Goal: Task Accomplishment & Management: Manage account settings

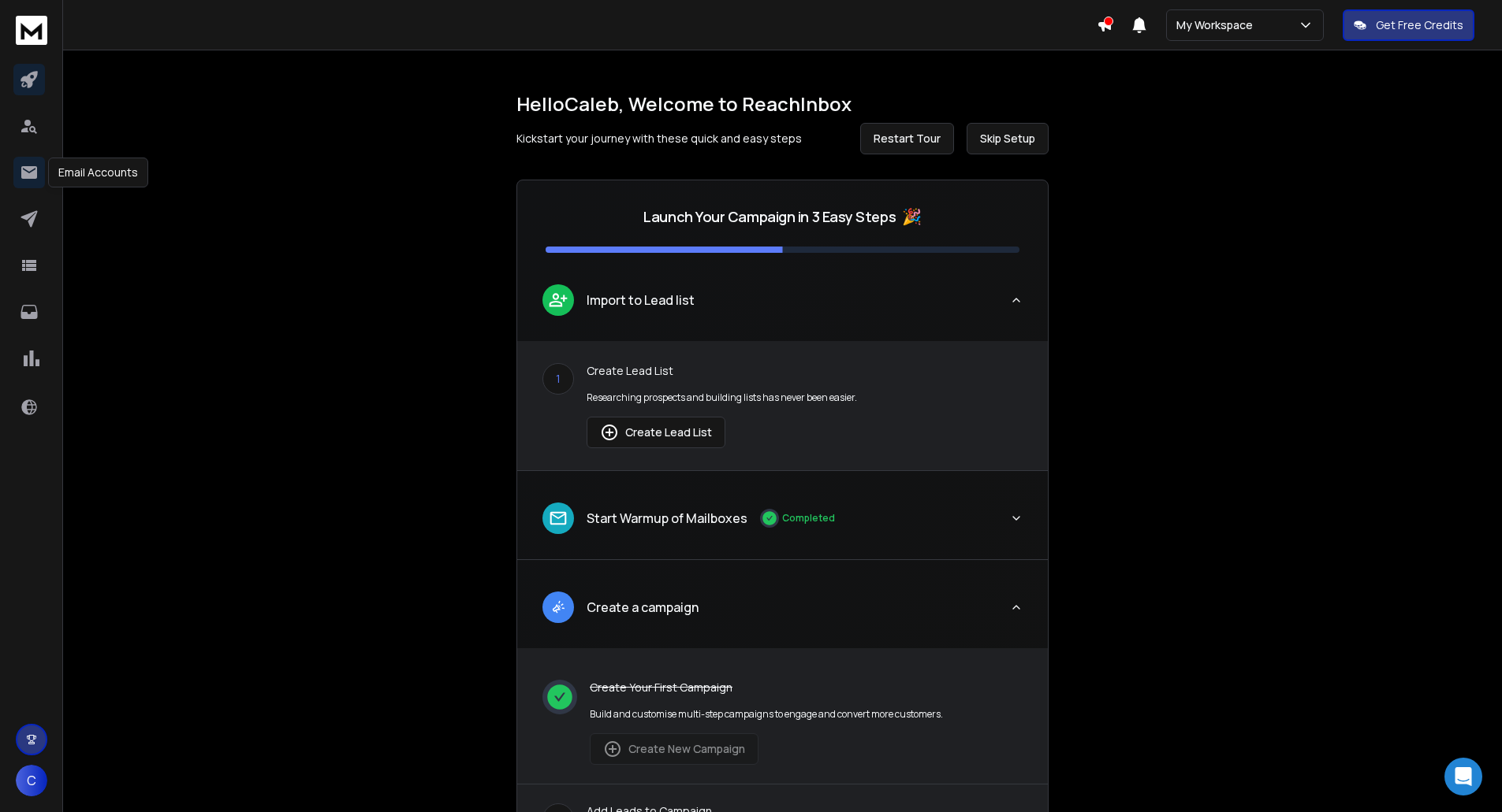
click at [33, 166] on icon at bounding box center [29, 172] width 19 height 19
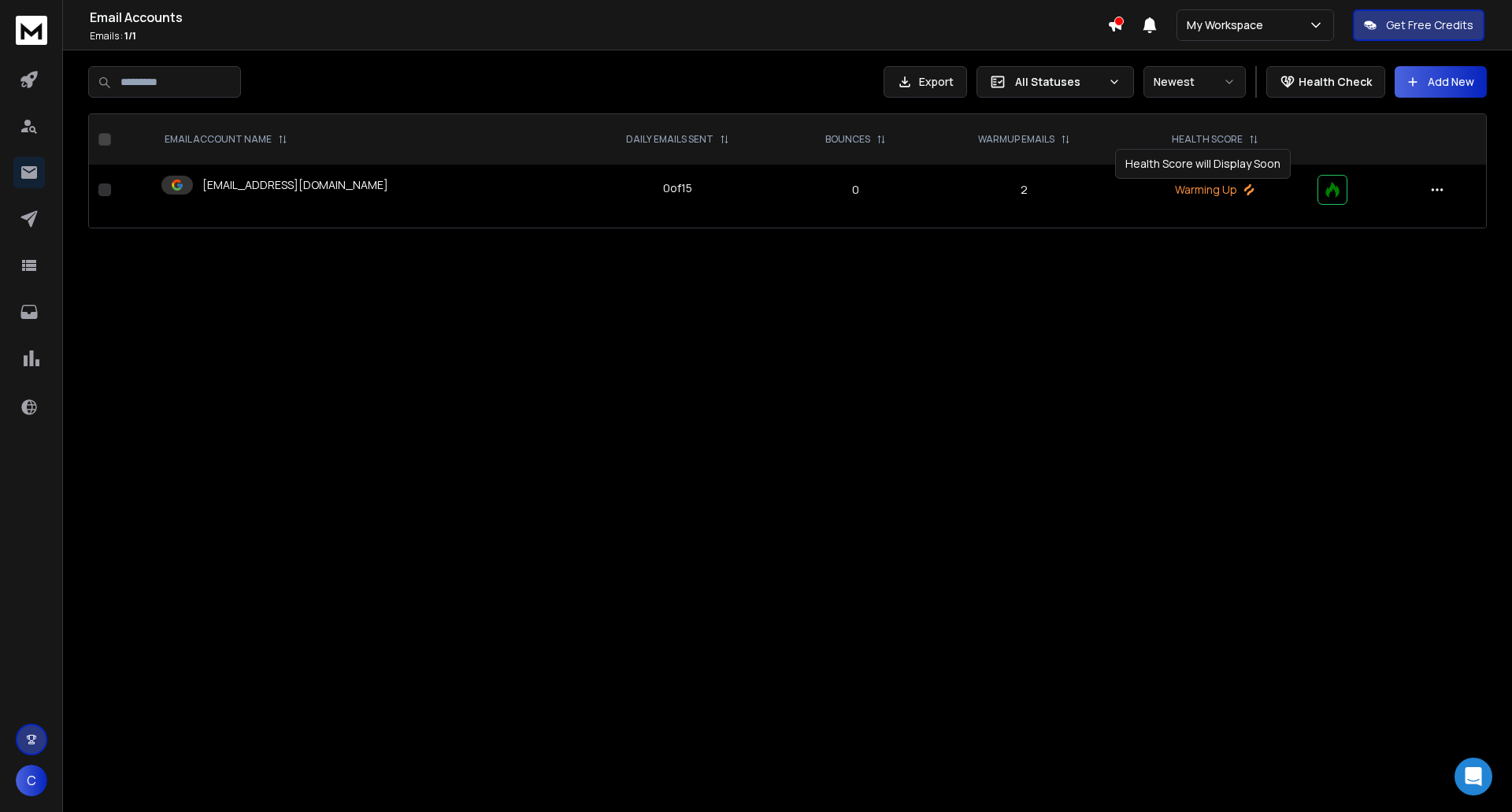
click at [1039, 174] on td "2" at bounding box center [1024, 190] width 195 height 50
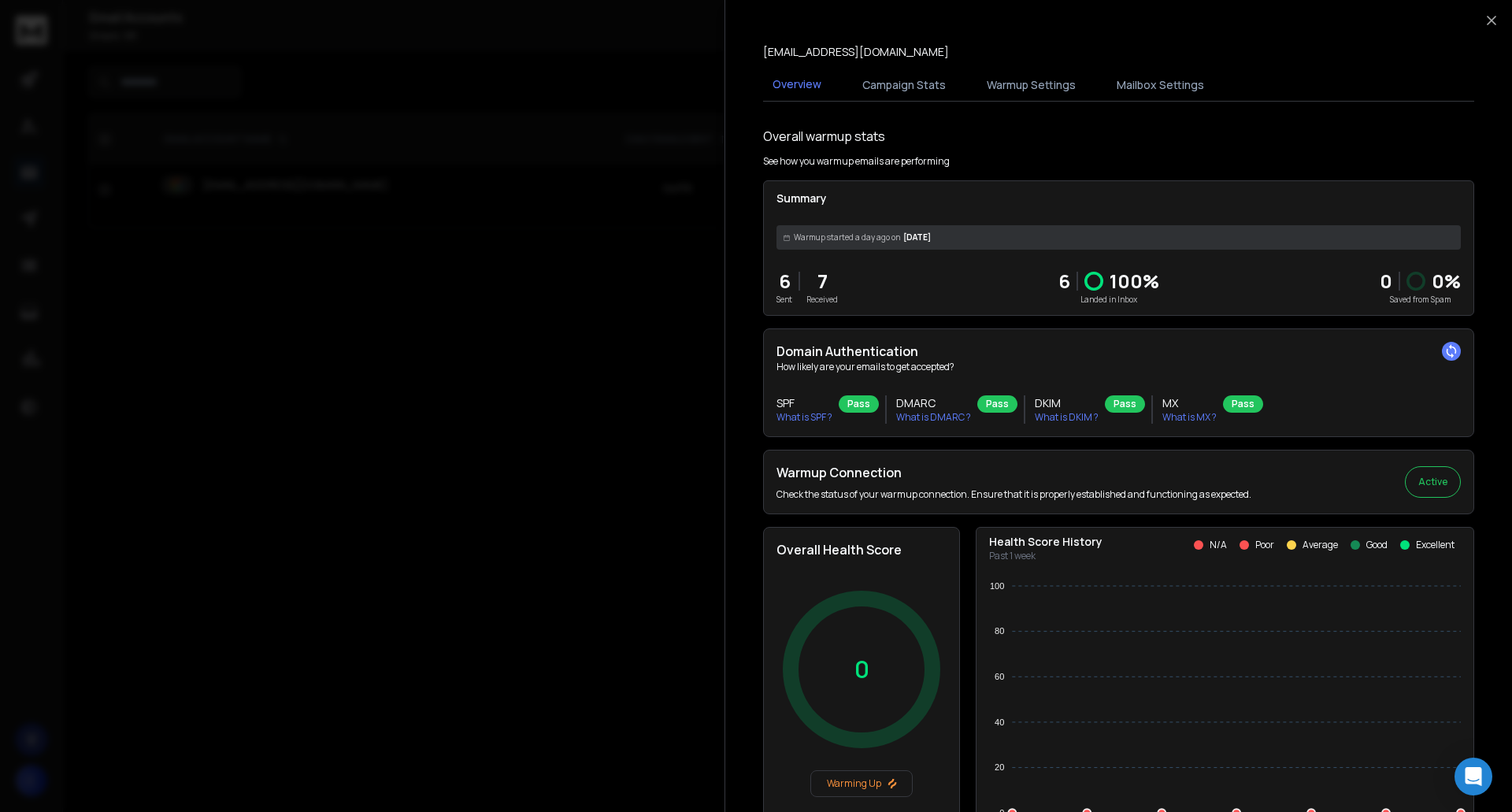
click at [1150, 78] on button "Mailbox Settings" at bounding box center [1160, 85] width 106 height 35
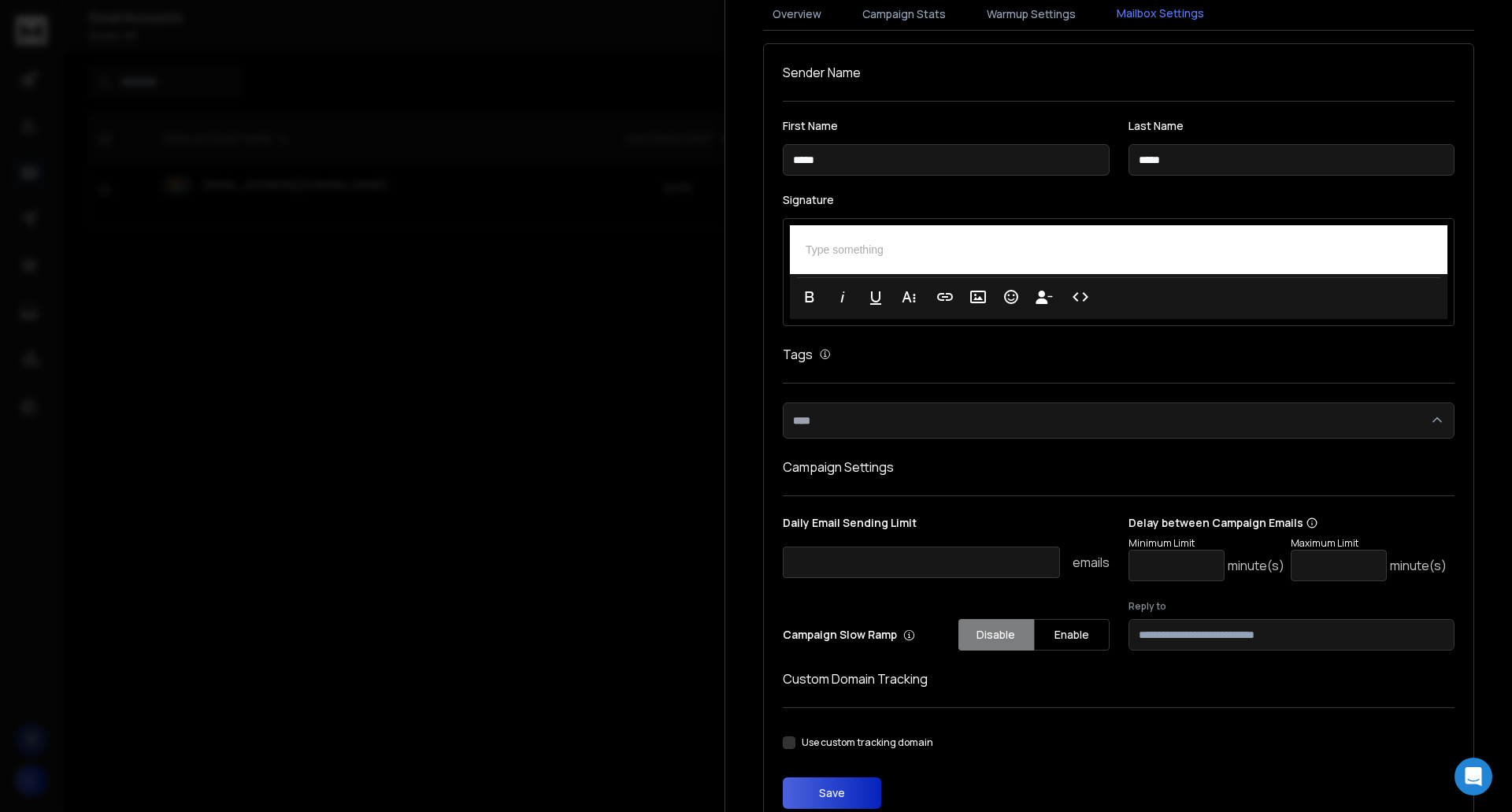
scroll to position [132, 0]
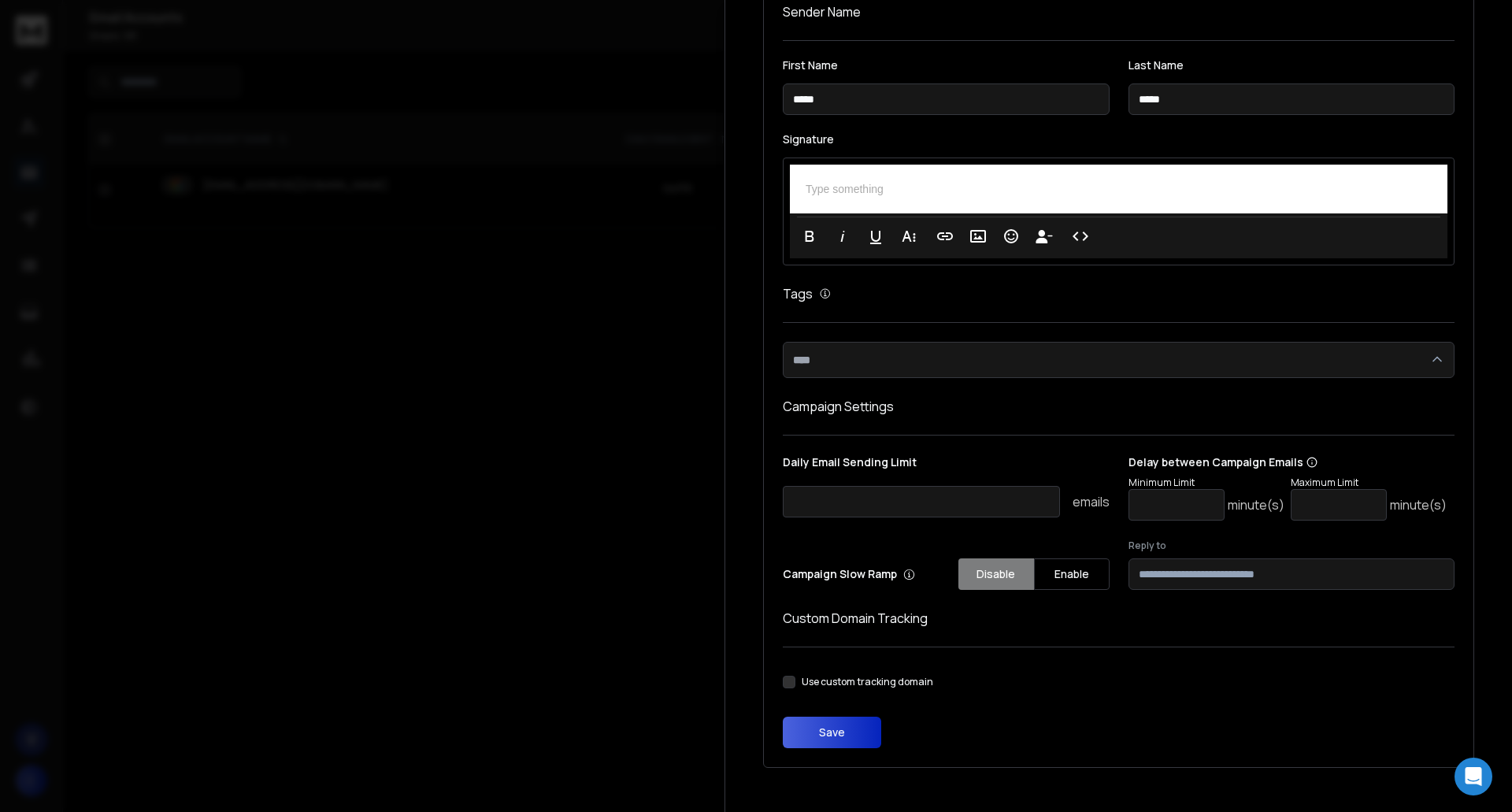
click at [1206, 568] on input "text" at bounding box center [1292, 575] width 327 height 31
click at [1098, 624] on h1 "Custom Domain Tracking" at bounding box center [1118, 618] width 672 height 19
click at [786, 684] on button "Reply to" at bounding box center [789, 682] width 12 height 12
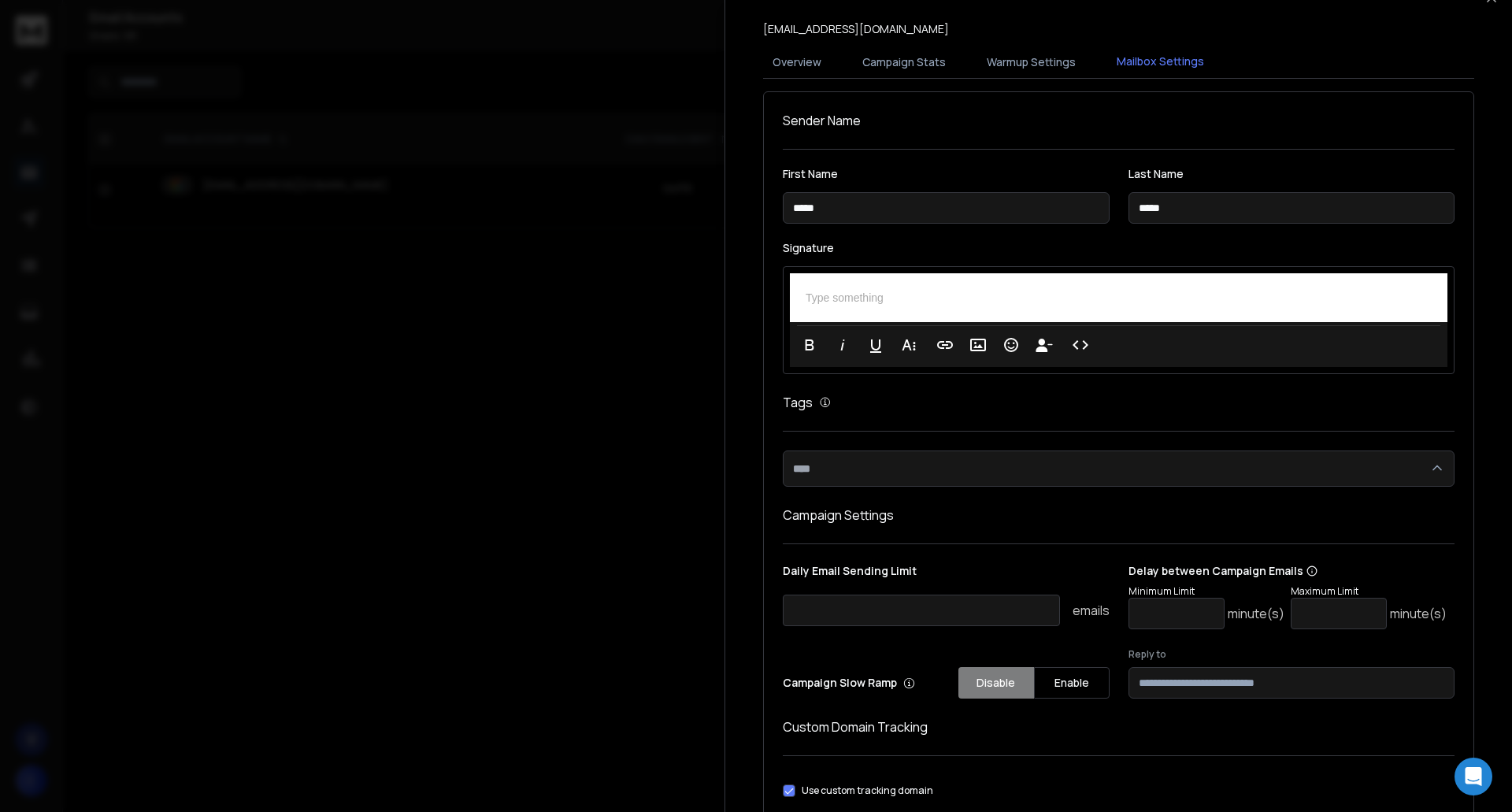
scroll to position [0, 0]
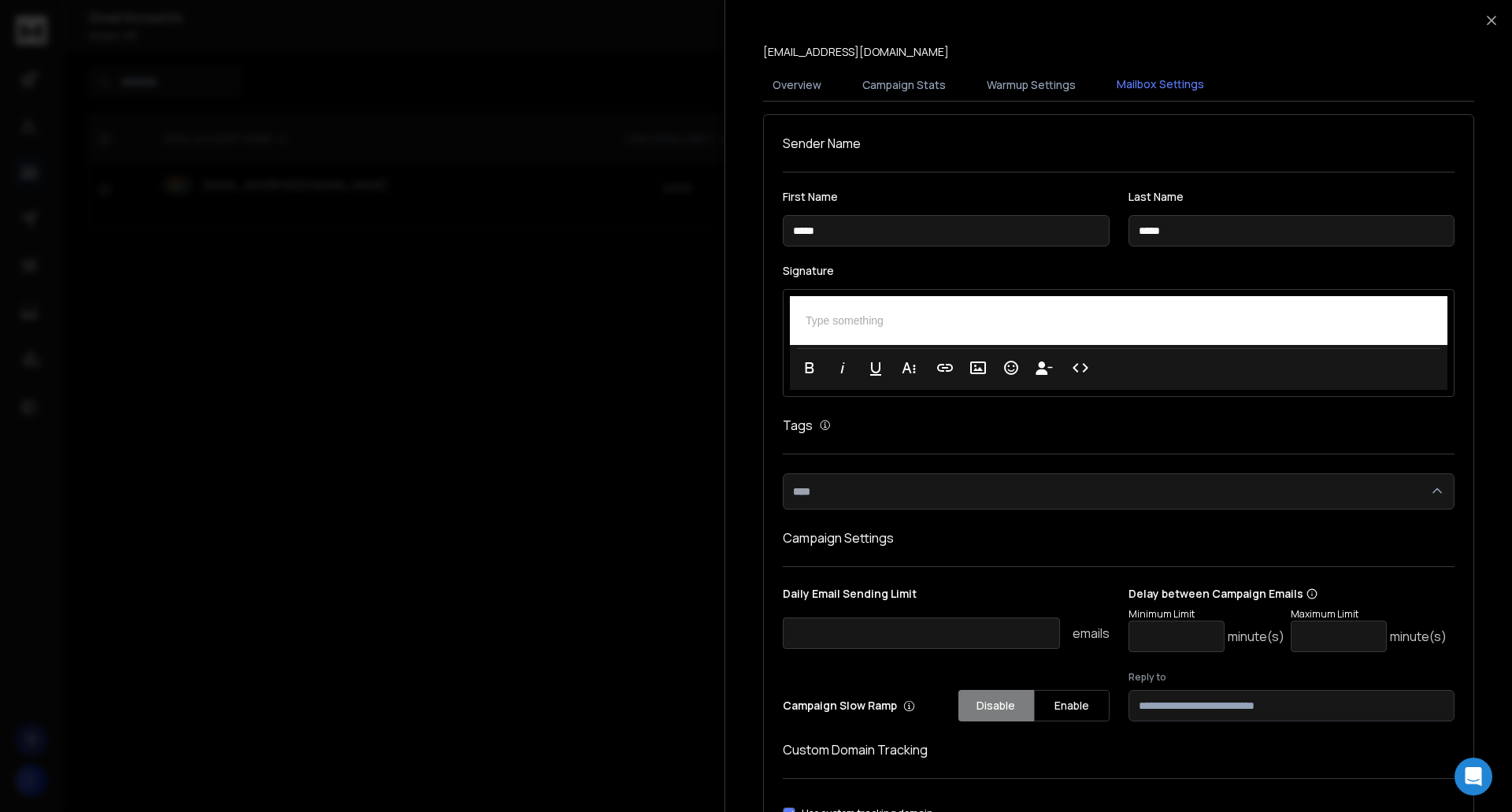
click at [789, 87] on button "Overview" at bounding box center [797, 85] width 68 height 35
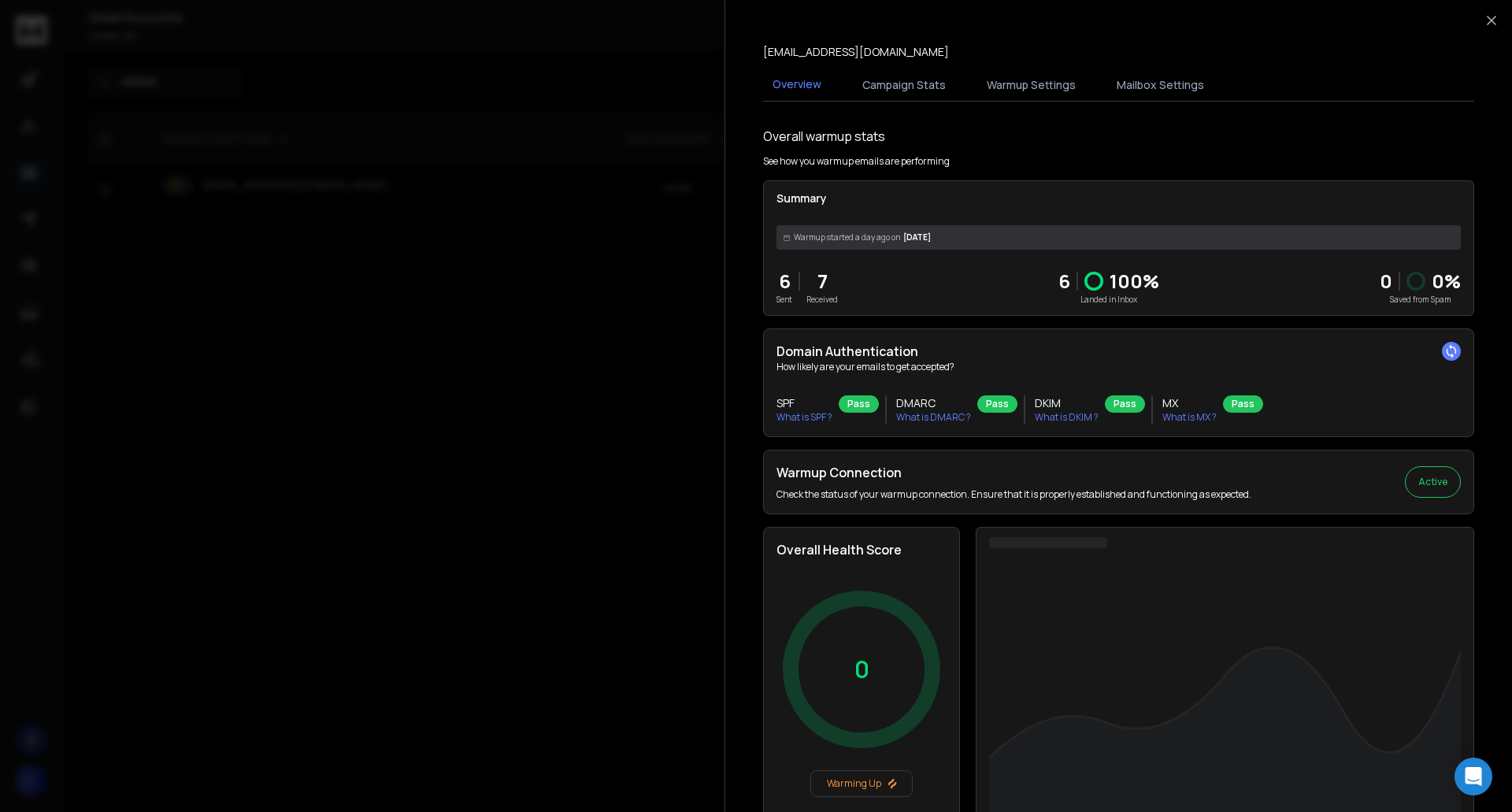
click at [796, 74] on button "Overview" at bounding box center [797, 85] width 68 height 36
